Goal: Find specific page/section: Find specific page/section

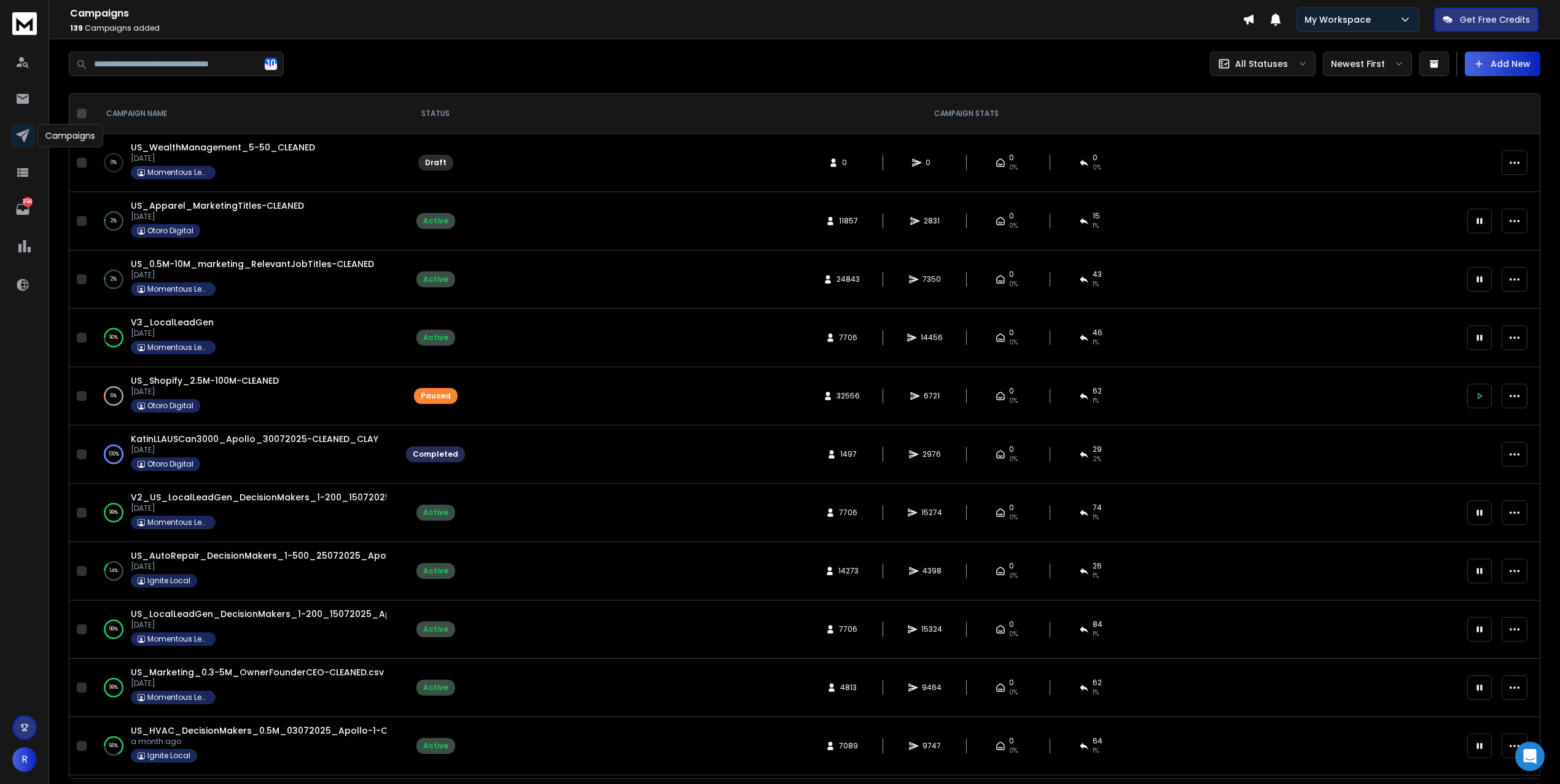
click at [1404, 22] on icon "button" at bounding box center [1405, 20] width 12 height 12
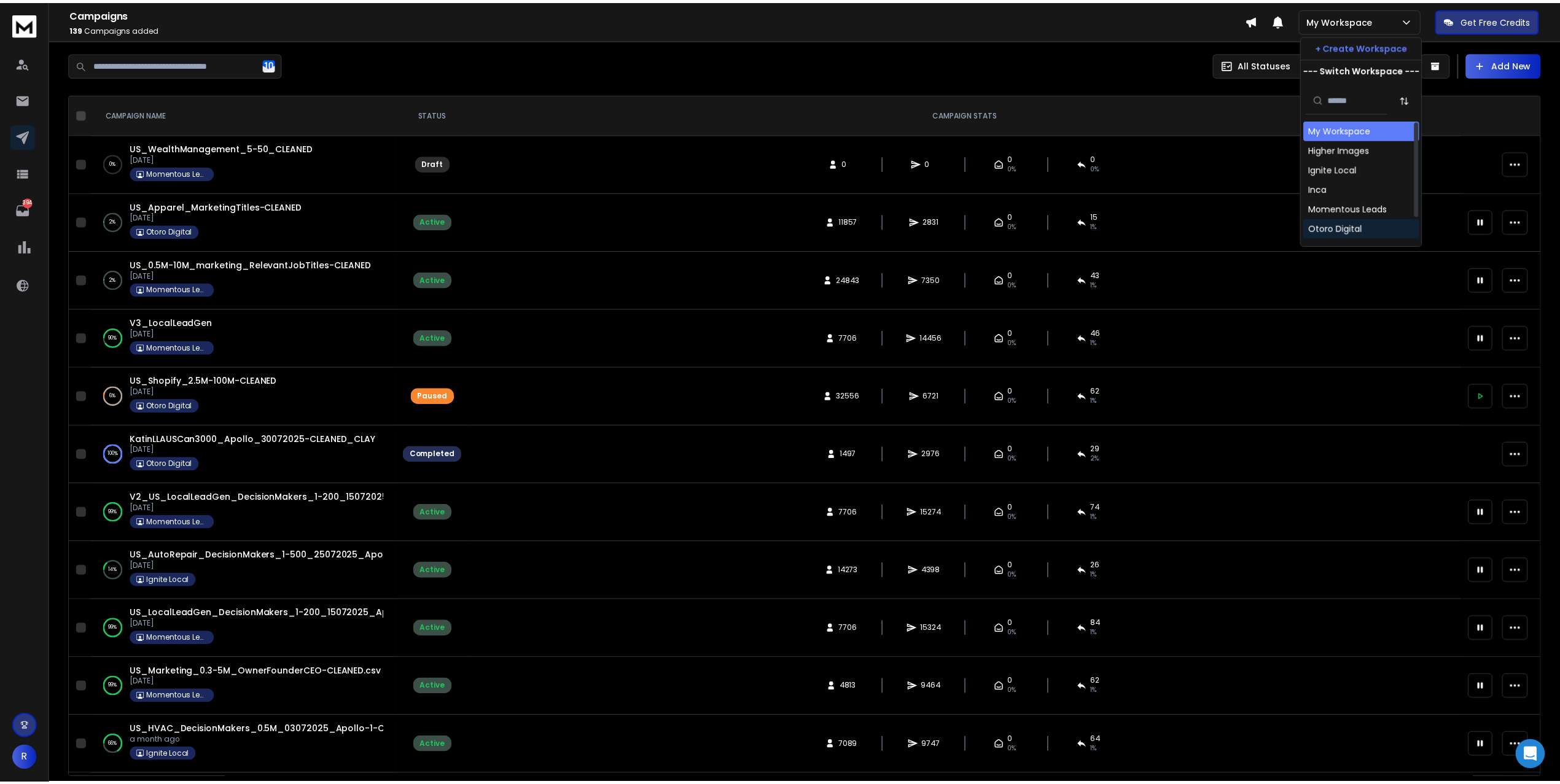
scroll to position [35, 0]
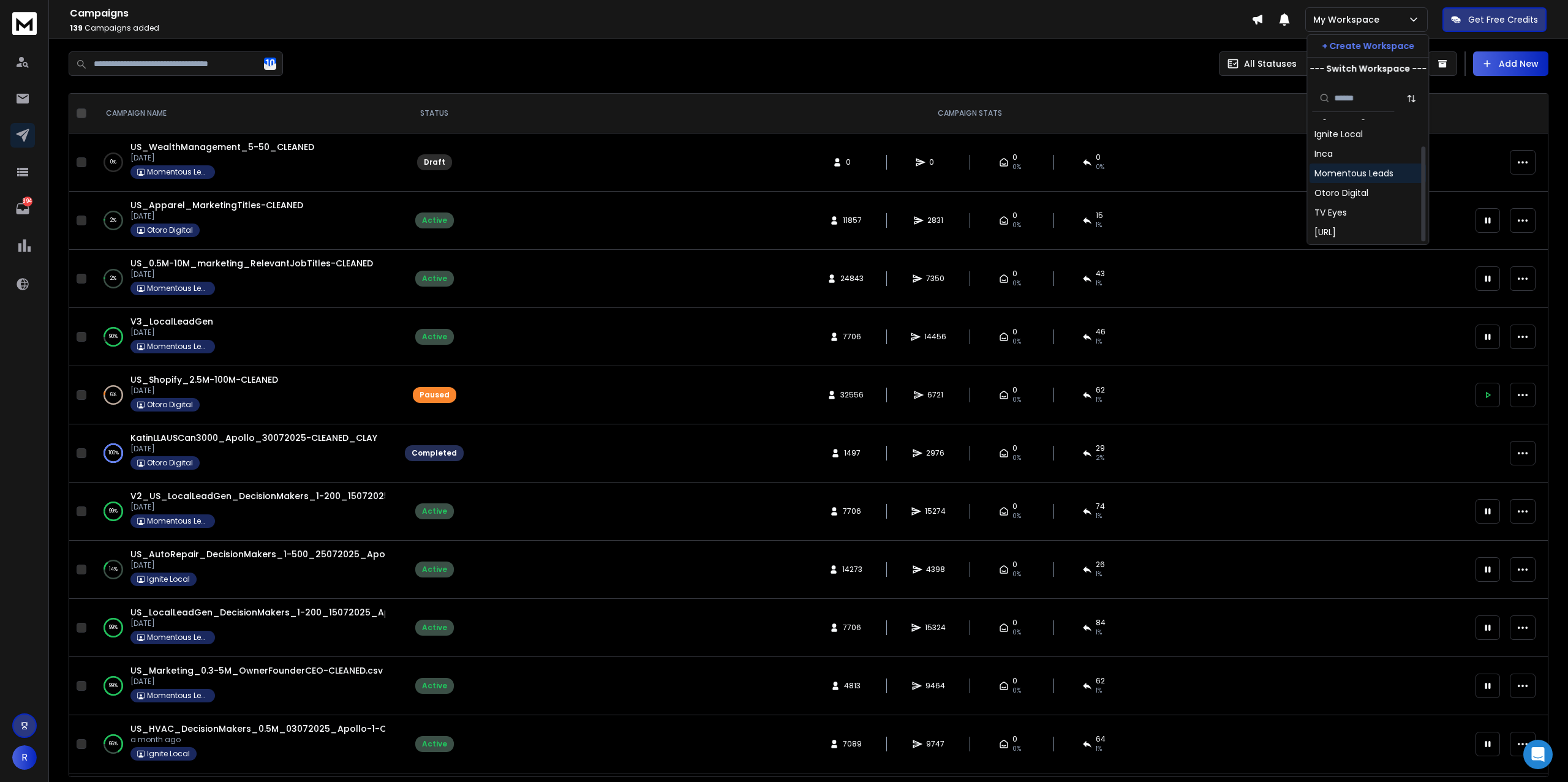
click at [1364, 168] on div "Momentous Leads" at bounding box center [1354, 174] width 79 height 12
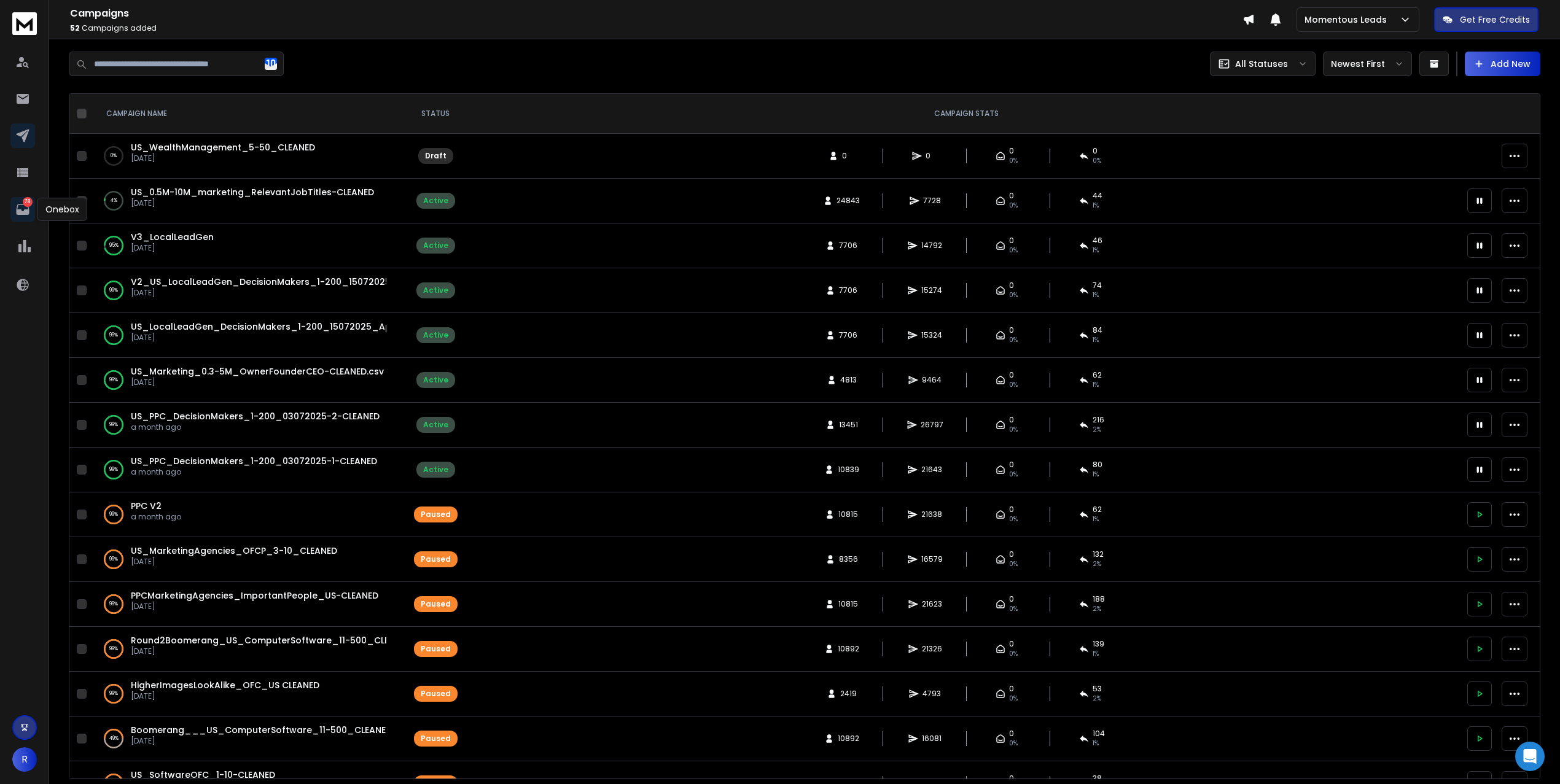
click at [32, 205] on link "78" at bounding box center [23, 209] width 25 height 25
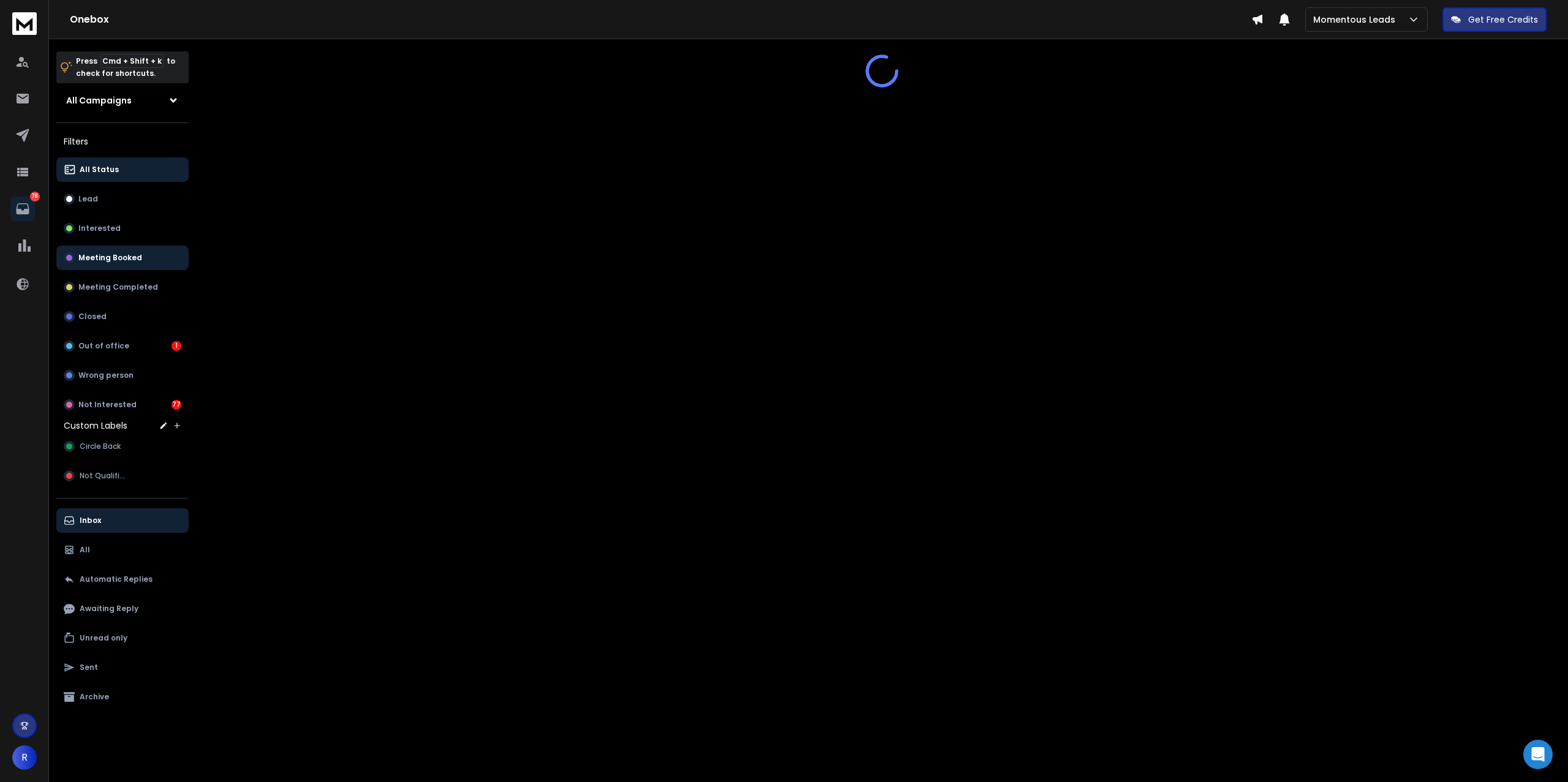
click at [119, 253] on p "Meeting Booked" at bounding box center [110, 257] width 64 height 10
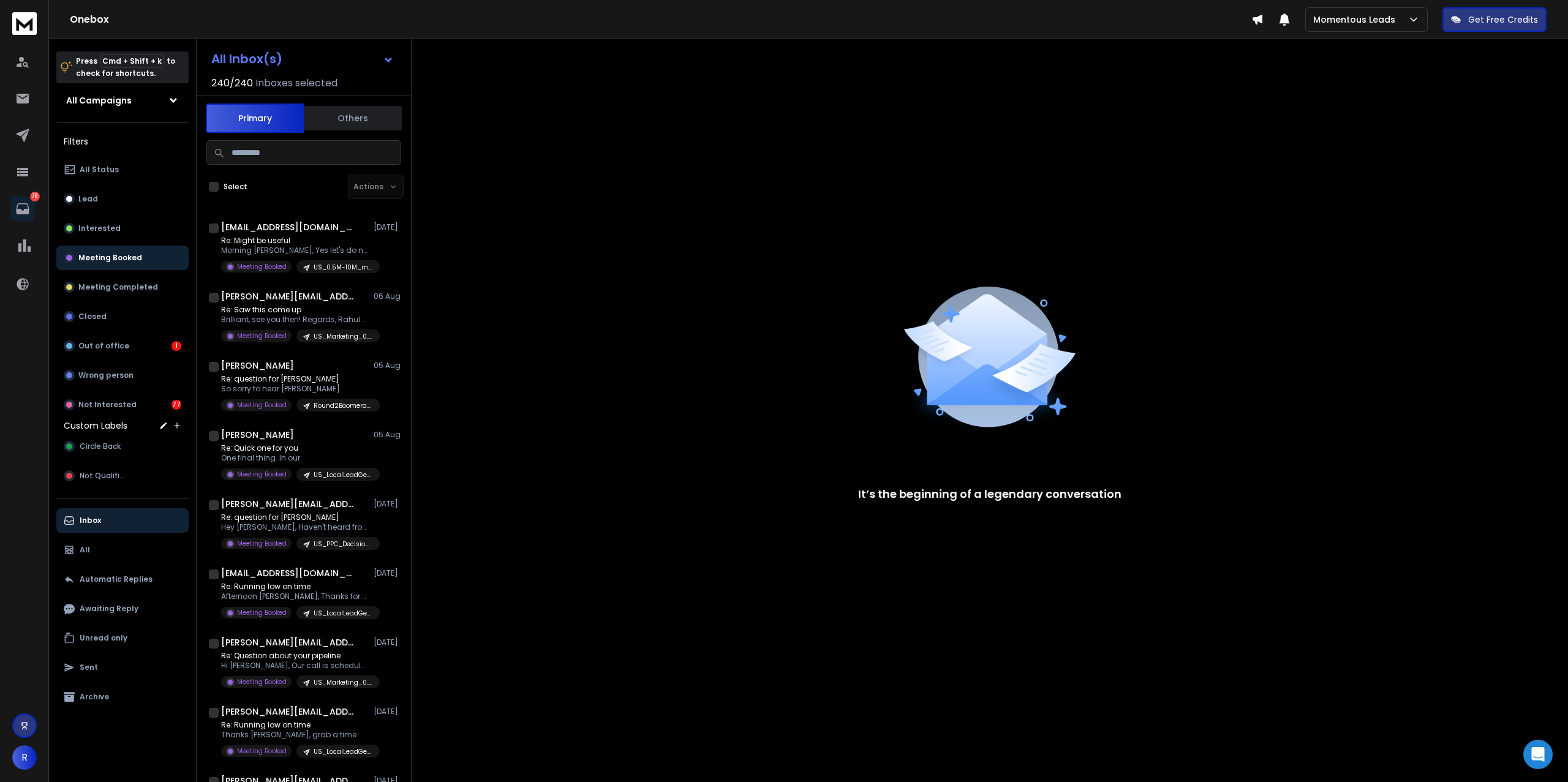
click at [328, 238] on p "Re: Might be useful" at bounding box center [294, 240] width 147 height 10
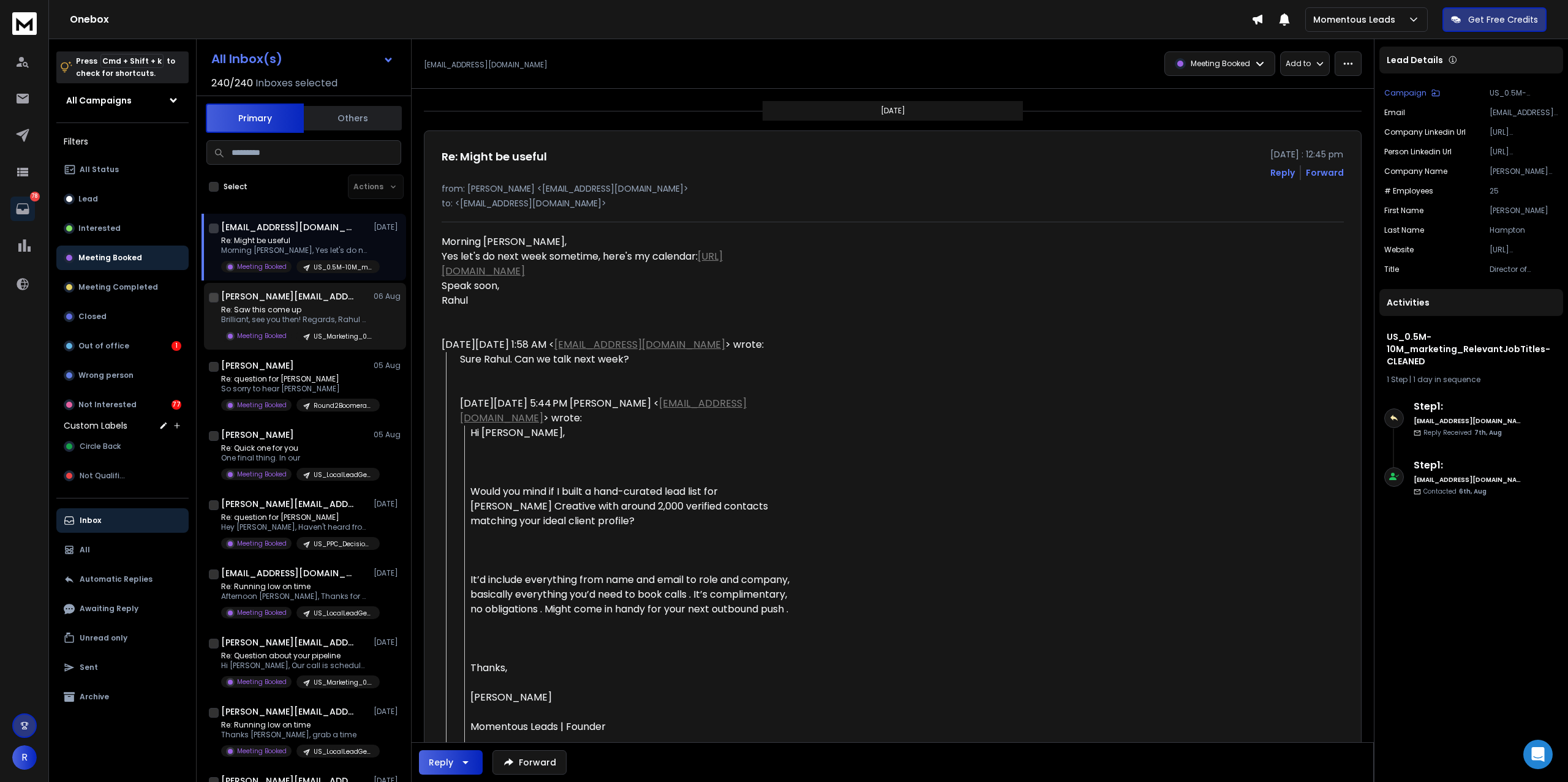
click at [311, 305] on p "Re: Saw this come up" at bounding box center [294, 310] width 147 height 10
